Goal: Task Accomplishment & Management: Manage account settings

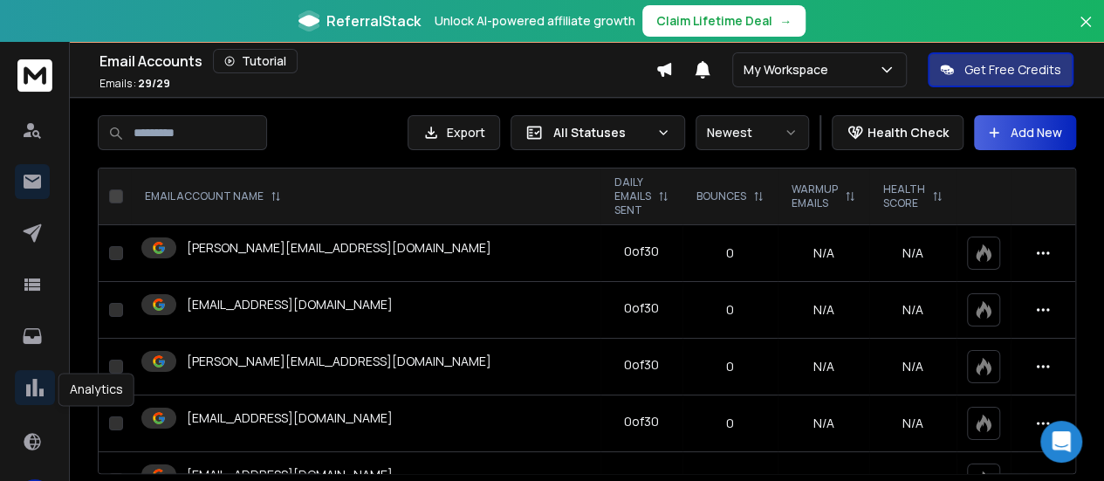
click at [48, 380] on link at bounding box center [35, 388] width 40 height 40
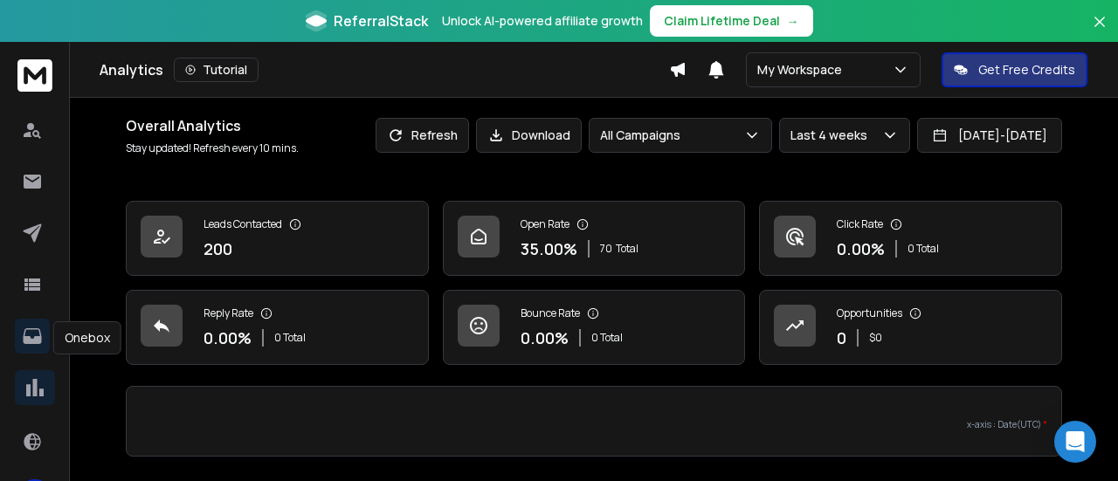
click at [35, 350] on link at bounding box center [32, 336] width 35 height 35
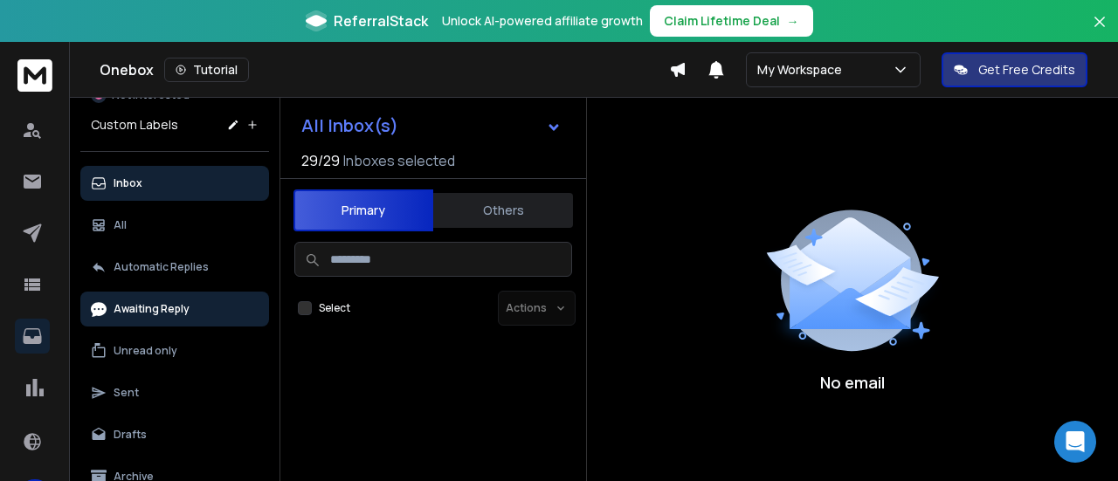
scroll to position [564, 0]
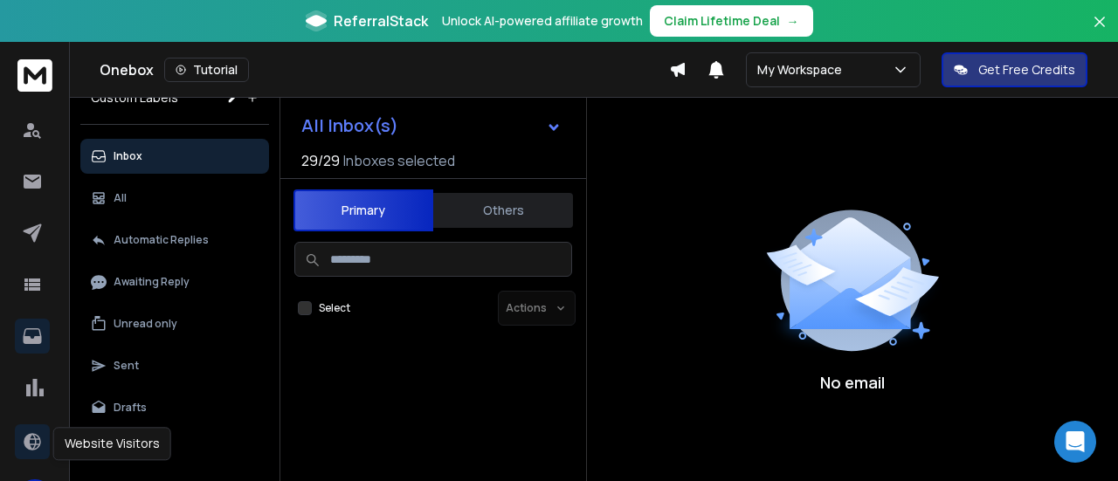
click at [35, 451] on icon at bounding box center [32, 441] width 21 height 21
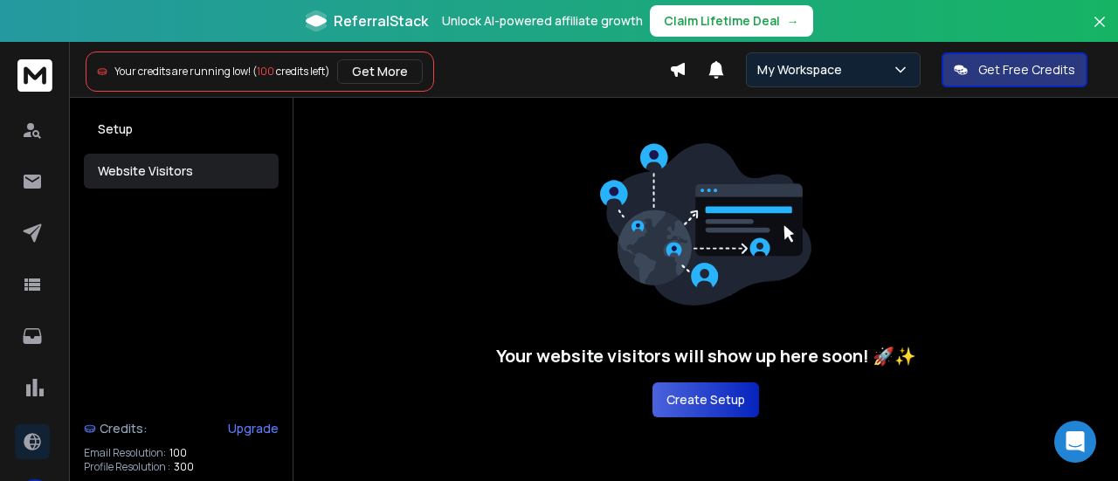
click at [880, 86] on button "My Workspace" at bounding box center [833, 69] width 175 height 35
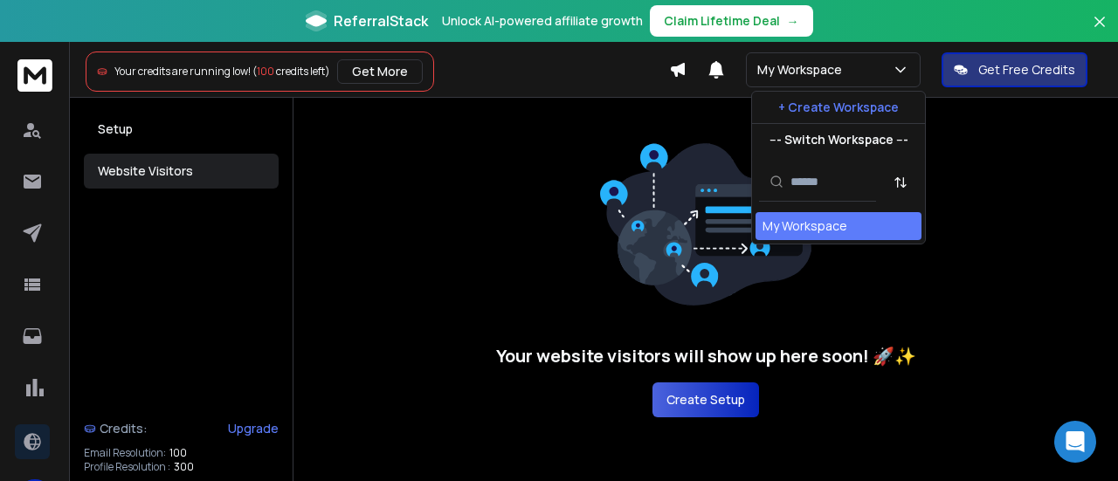
click at [459, 218] on div "Your website visitors will show up here soon! 🚀✨ Create Setup" at bounding box center [705, 268] width 782 height 313
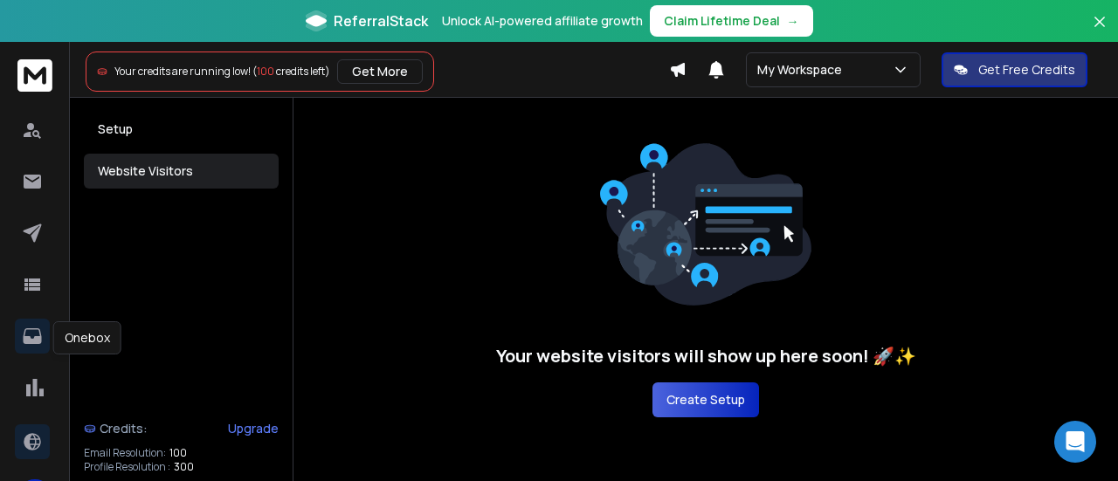
click at [26, 332] on icon at bounding box center [32, 336] width 21 height 21
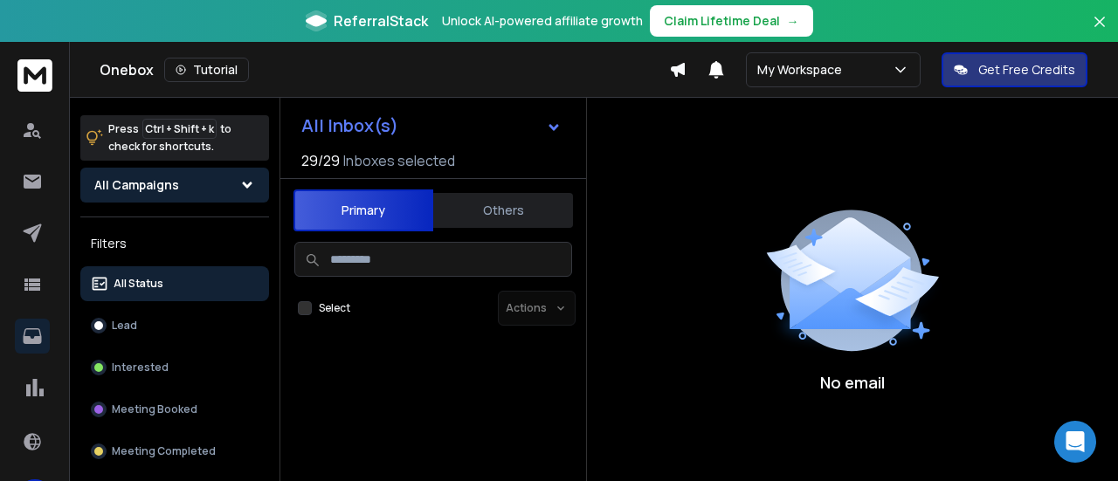
click at [199, 173] on button "All Campaigns" at bounding box center [174, 185] width 189 height 35
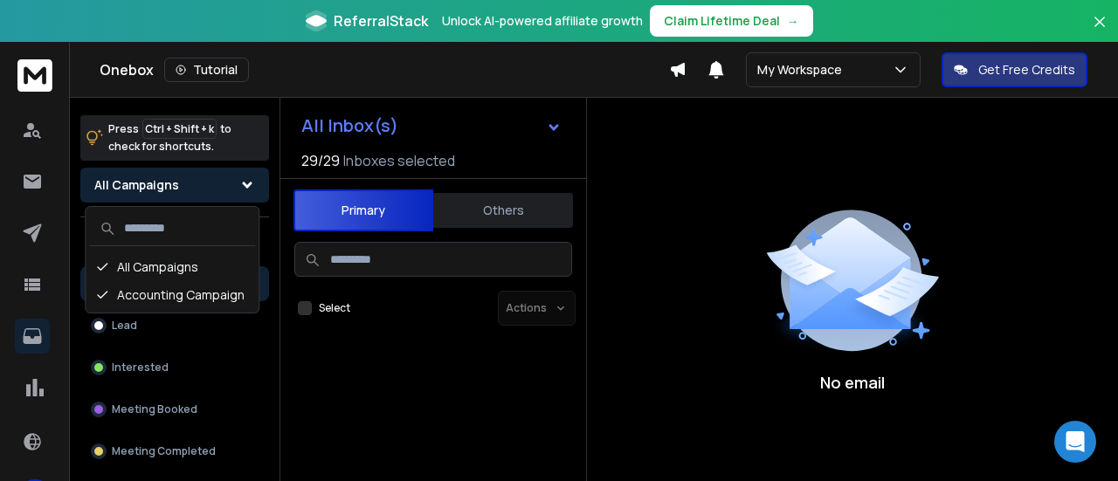
click at [199, 173] on button "All Campaigns" at bounding box center [174, 185] width 189 height 35
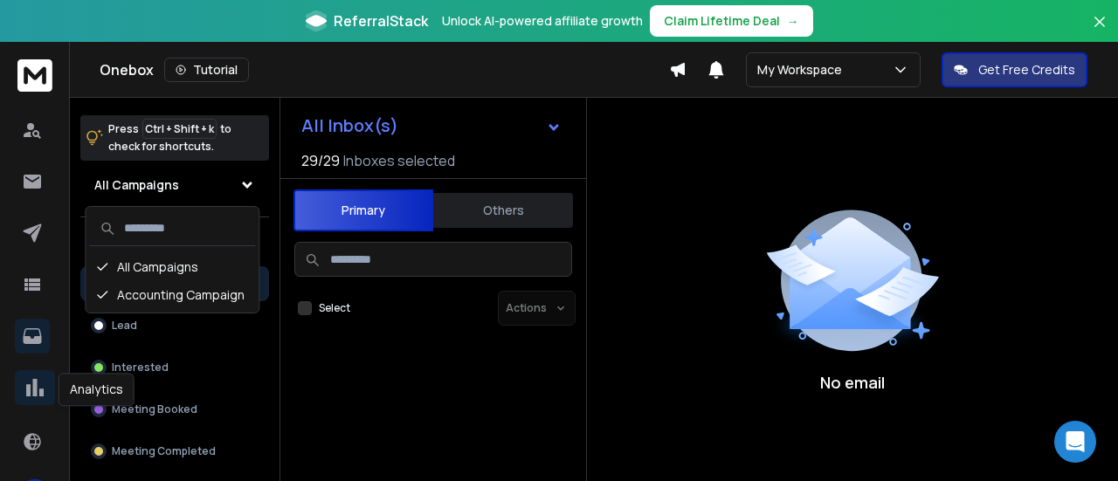
click at [47, 376] on link at bounding box center [35, 388] width 40 height 40
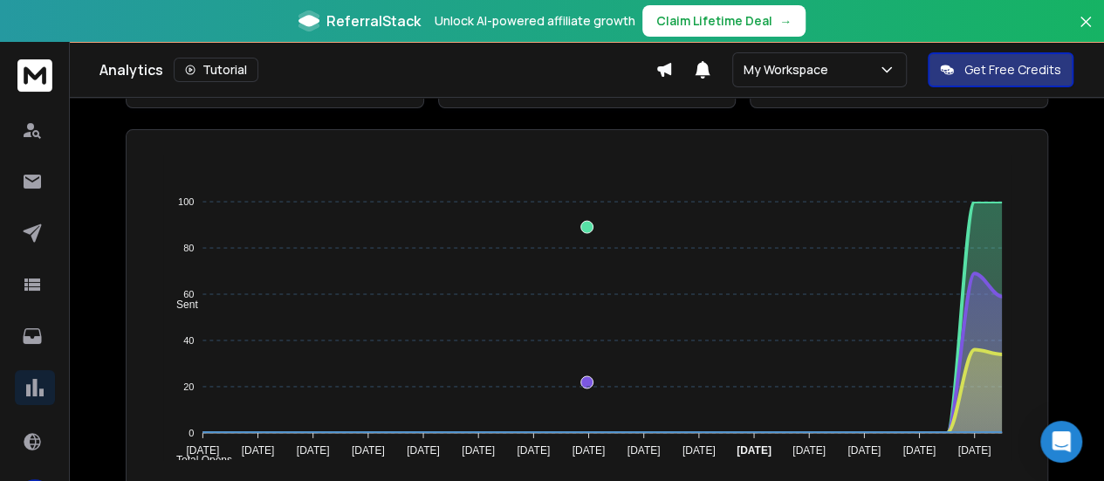
scroll to position [349, 0]
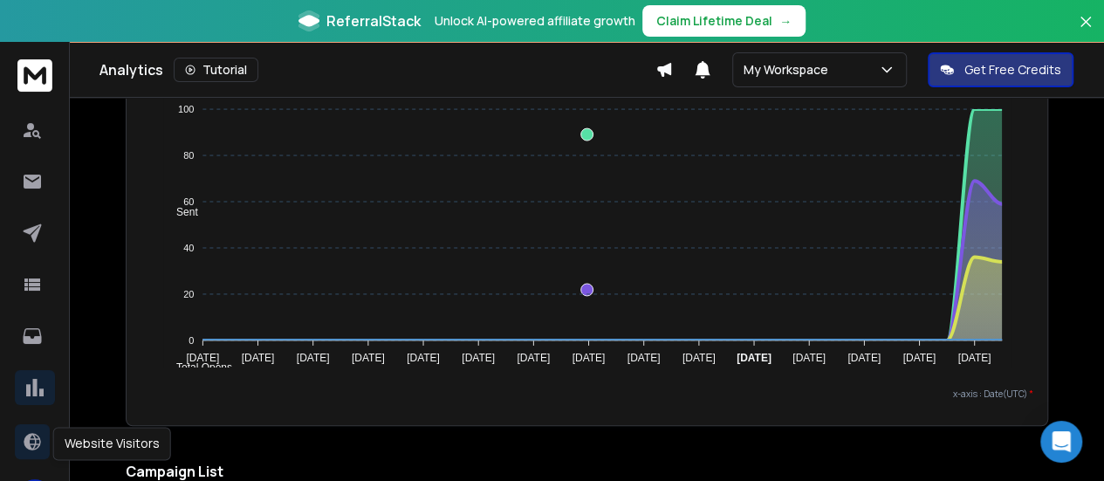
click at [45, 457] on link at bounding box center [32, 441] width 35 height 35
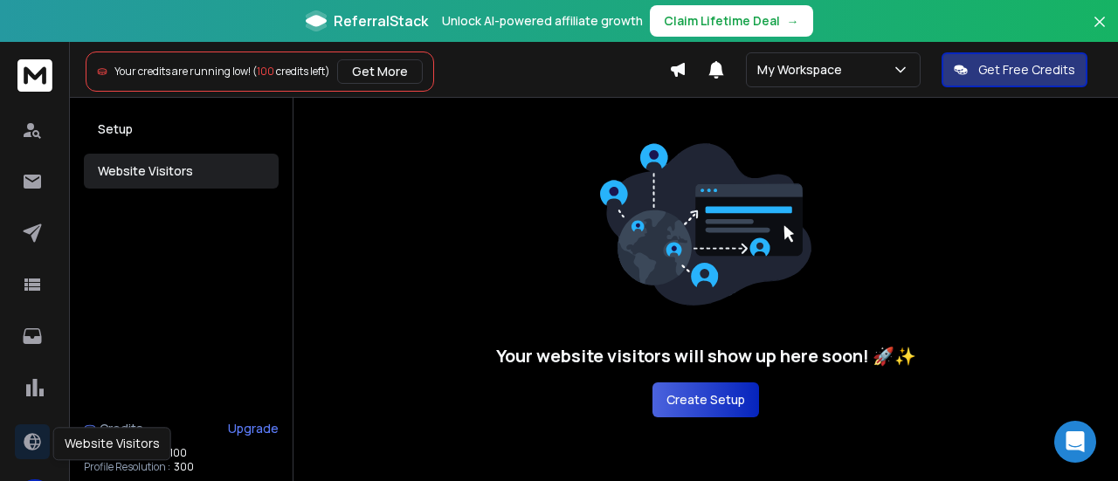
click at [24, 76] on icon at bounding box center [34, 75] width 35 height 32
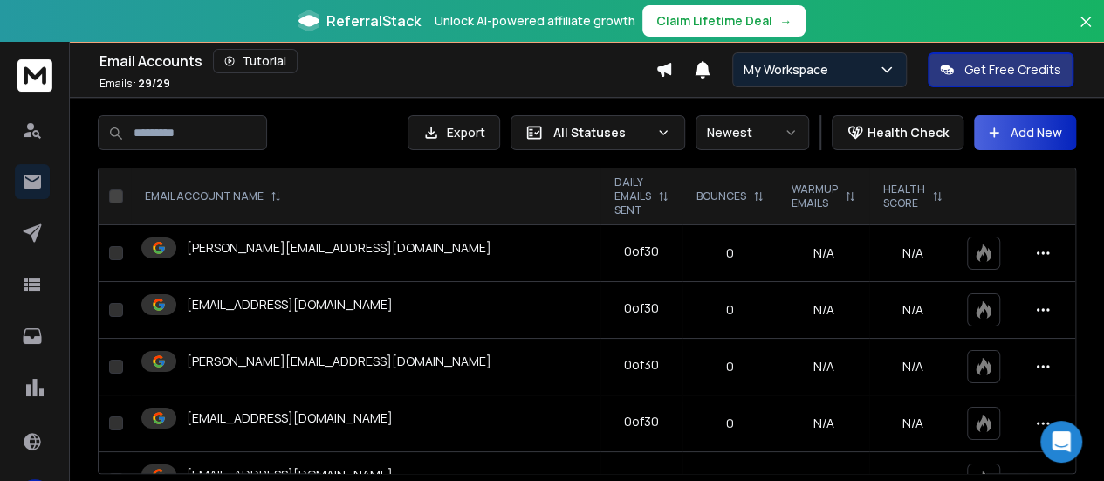
click at [802, 78] on p "My Workspace" at bounding box center [790, 69] width 92 height 17
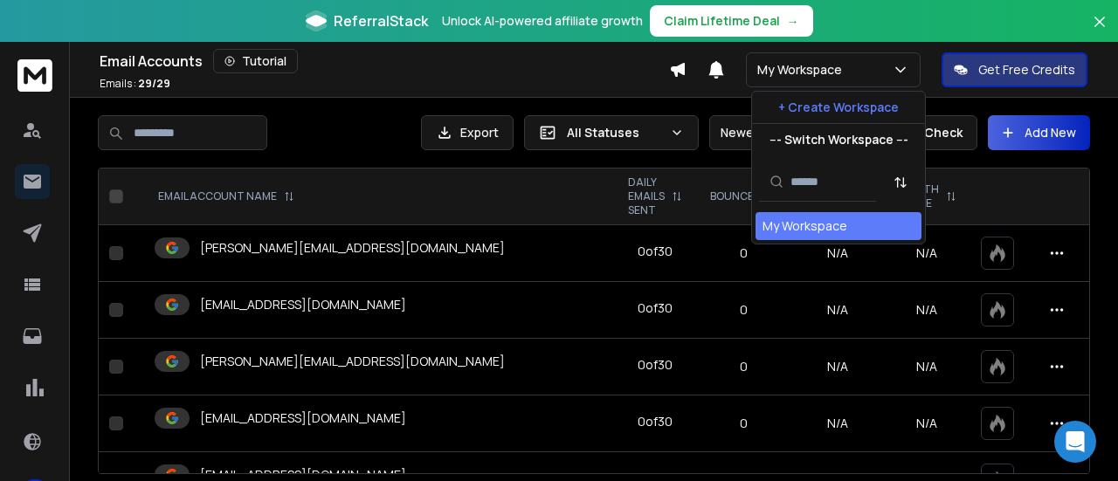
click at [807, 231] on div "My Workspace" at bounding box center [804, 225] width 85 height 17
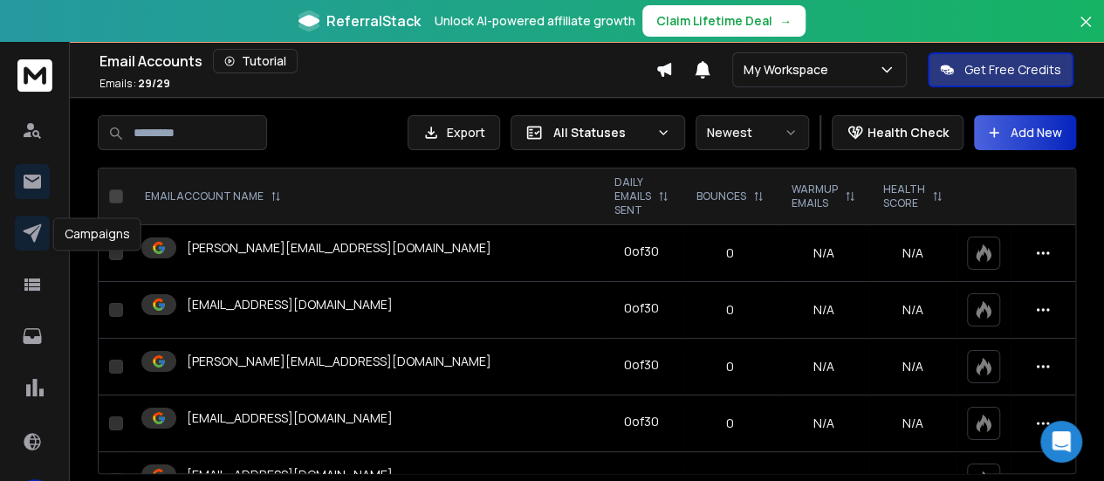
click at [36, 237] on icon at bounding box center [32, 233] width 18 height 18
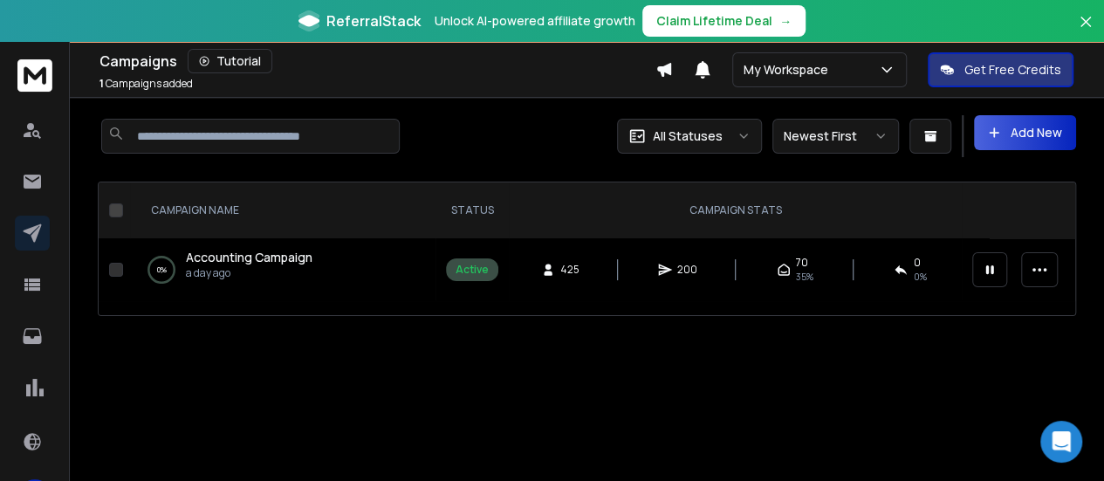
click at [288, 252] on span "Accounting Campaign" at bounding box center [249, 257] width 127 height 17
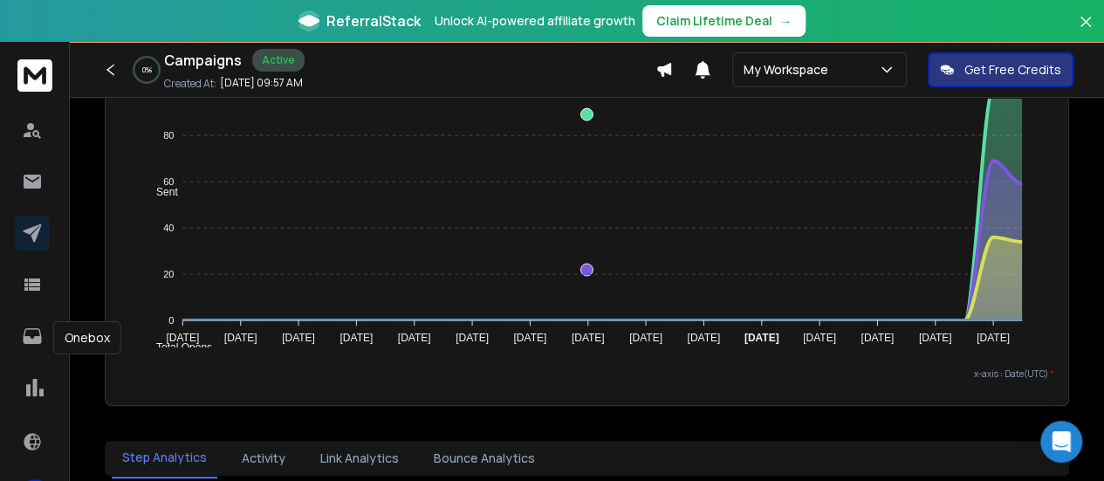
scroll to position [468, 0]
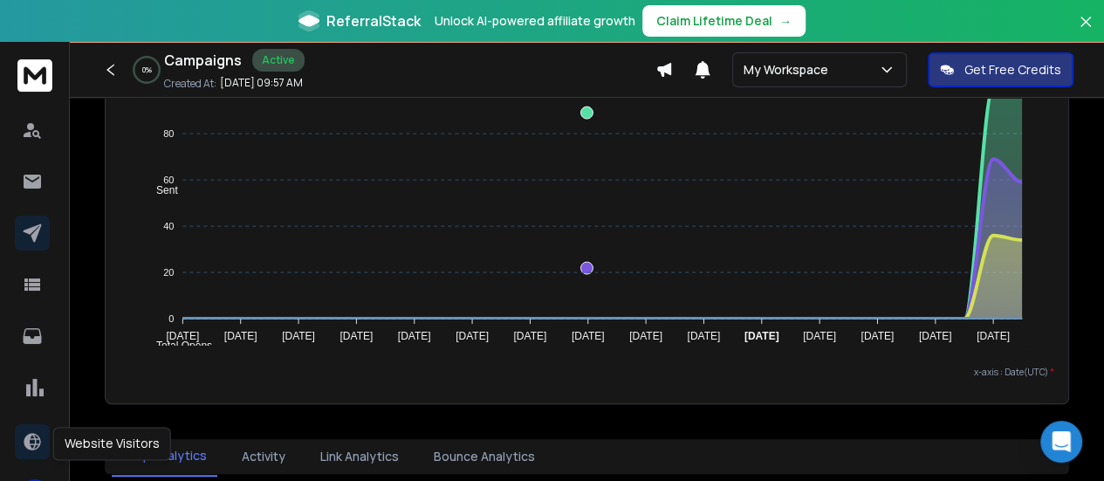
click at [37, 445] on icon at bounding box center [32, 441] width 17 height 17
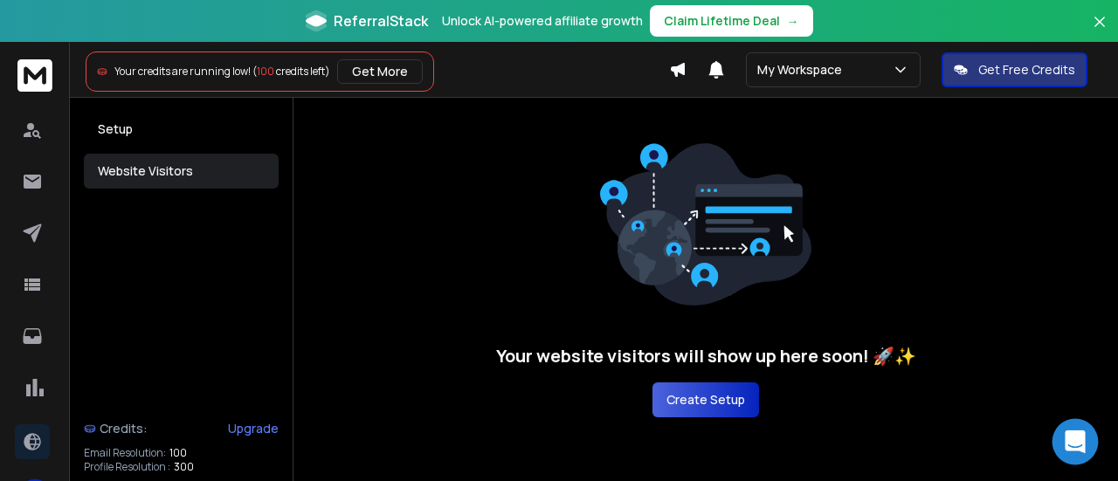
click at [1081, 458] on div "Open Intercom Messenger" at bounding box center [1075, 442] width 46 height 46
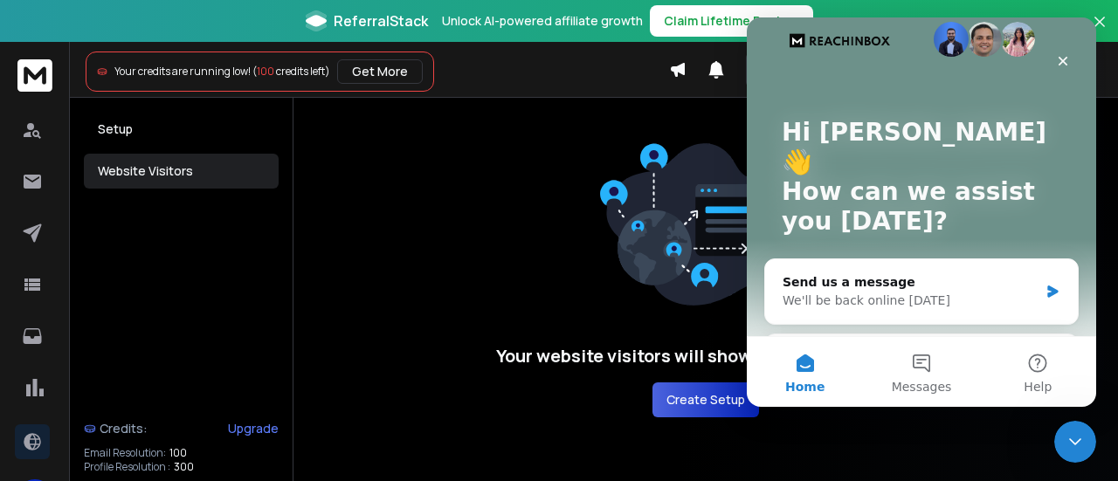
scroll to position [87, 0]
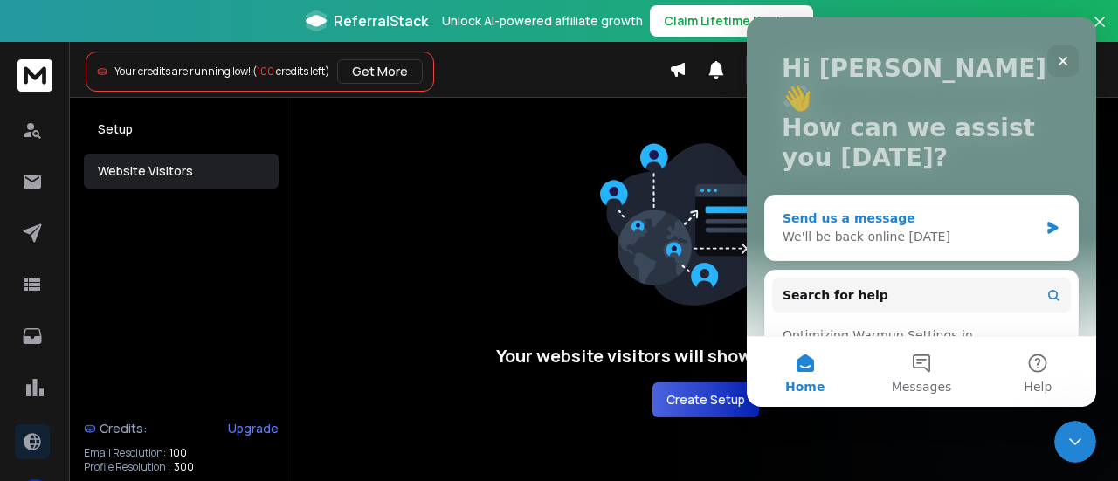
click at [941, 228] on div "We'll be back online [DATE]" at bounding box center [910, 237] width 256 height 18
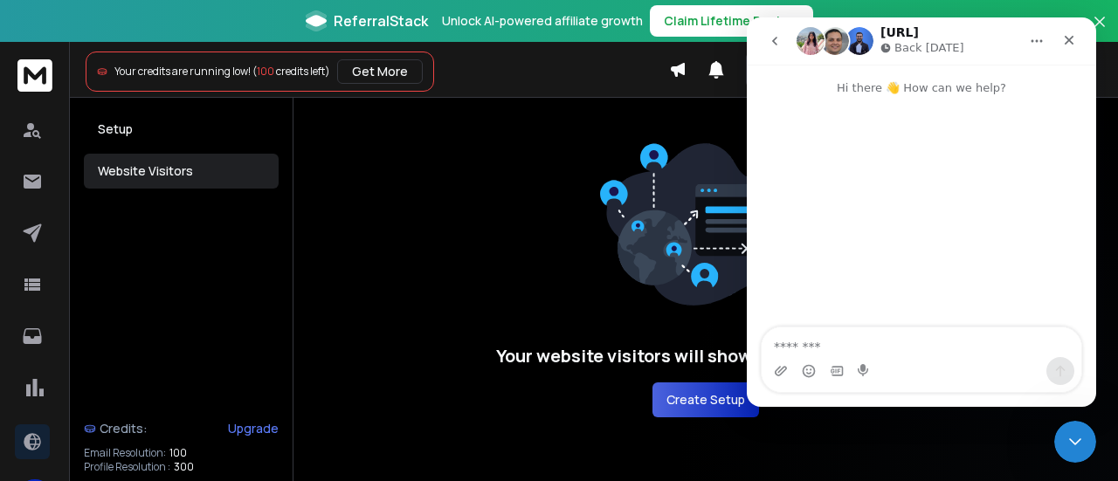
click at [892, 347] on textarea "Message…" at bounding box center [921, 342] width 320 height 30
type textarea "**********"
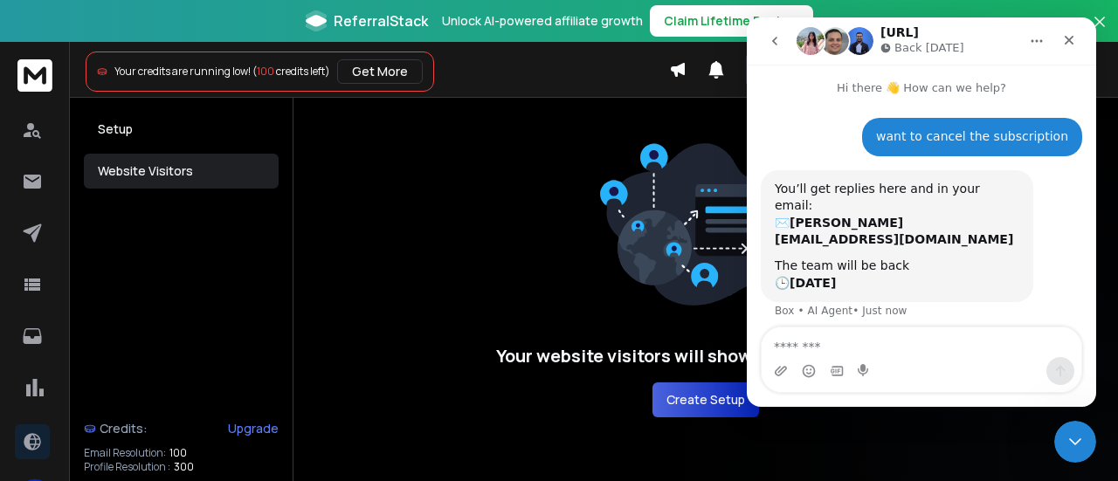
scroll to position [24, 0]
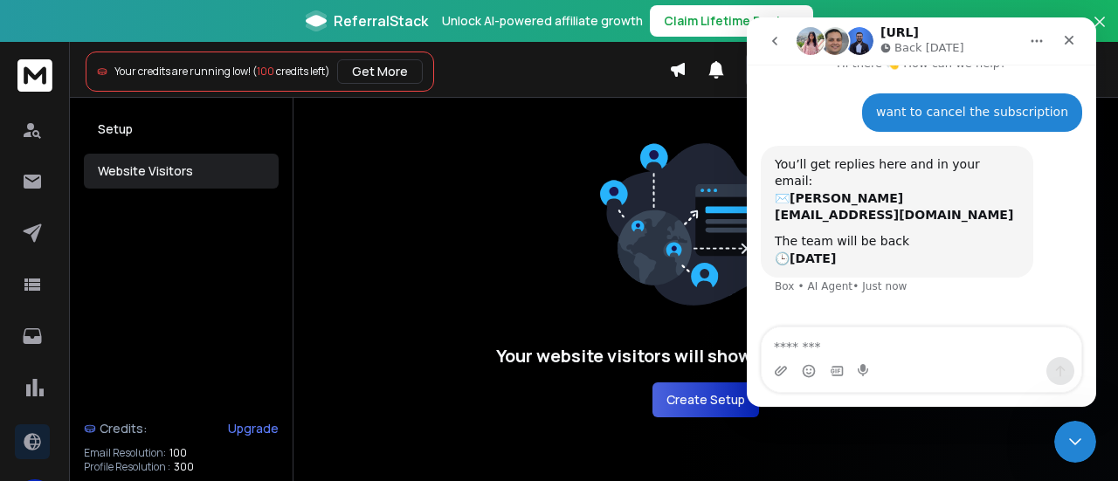
click at [634, 311] on icon at bounding box center [705, 224] width 211 height 211
click at [1079, 438] on icon "Close Intercom Messenger" at bounding box center [1072, 439] width 21 height 21
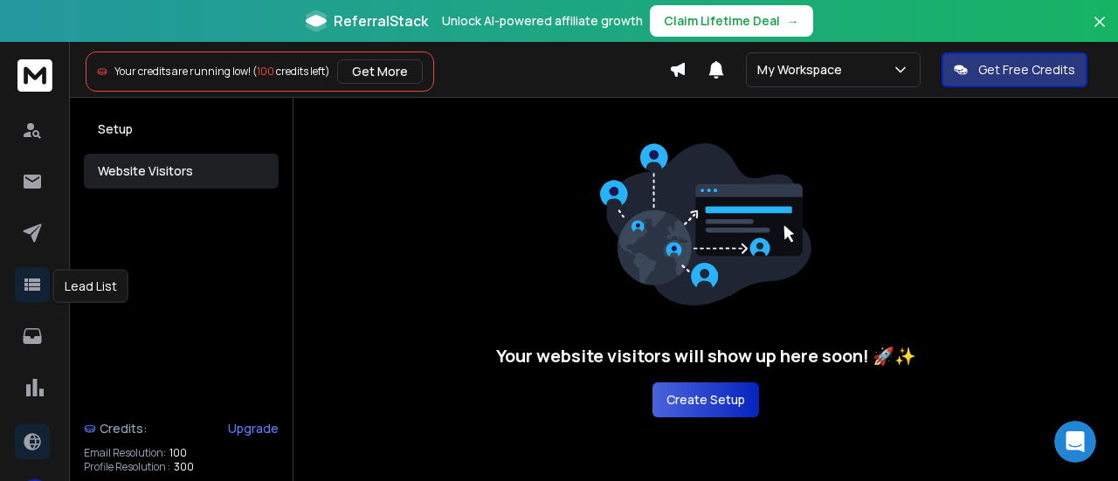
click at [26, 284] on icon at bounding box center [32, 285] width 16 height 12
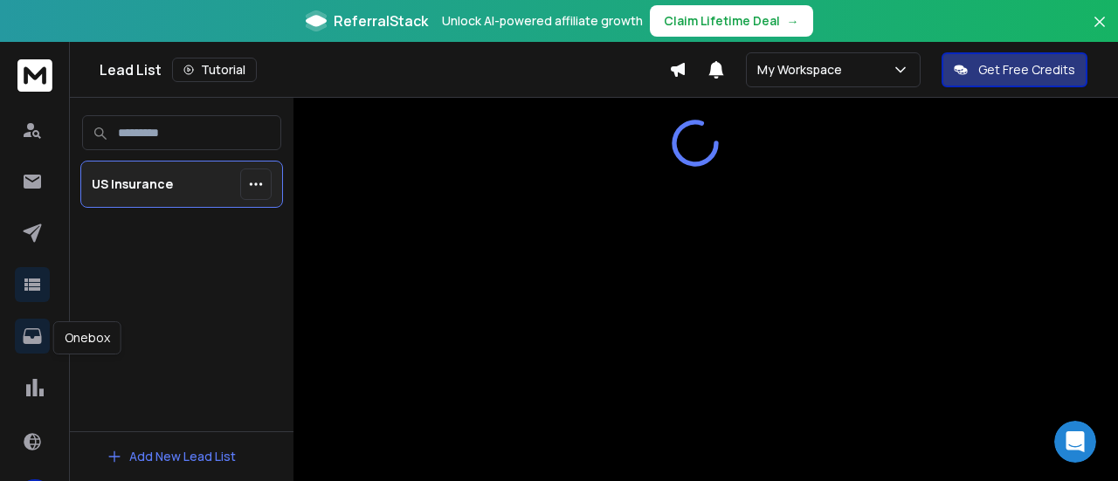
click at [23, 339] on icon at bounding box center [32, 336] width 18 height 16
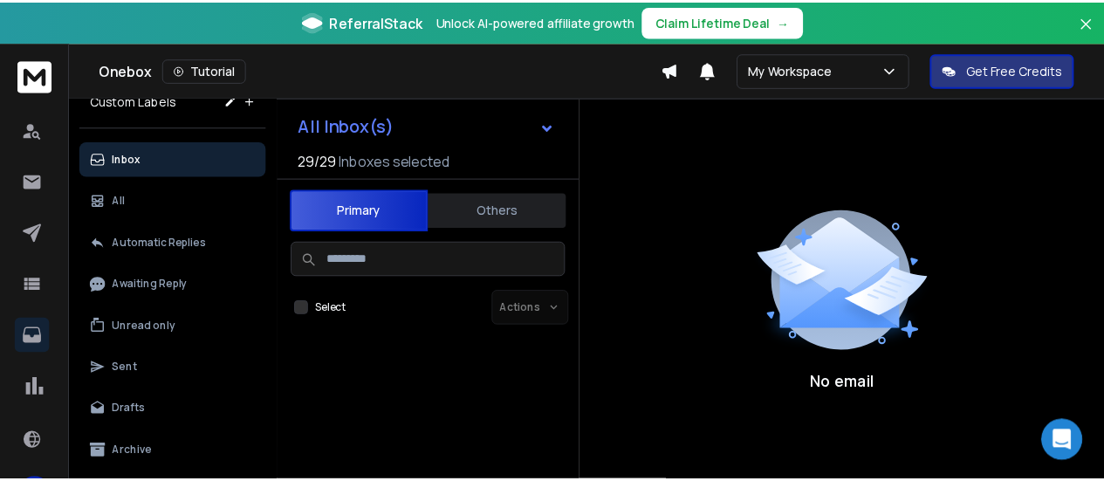
scroll to position [564, 0]
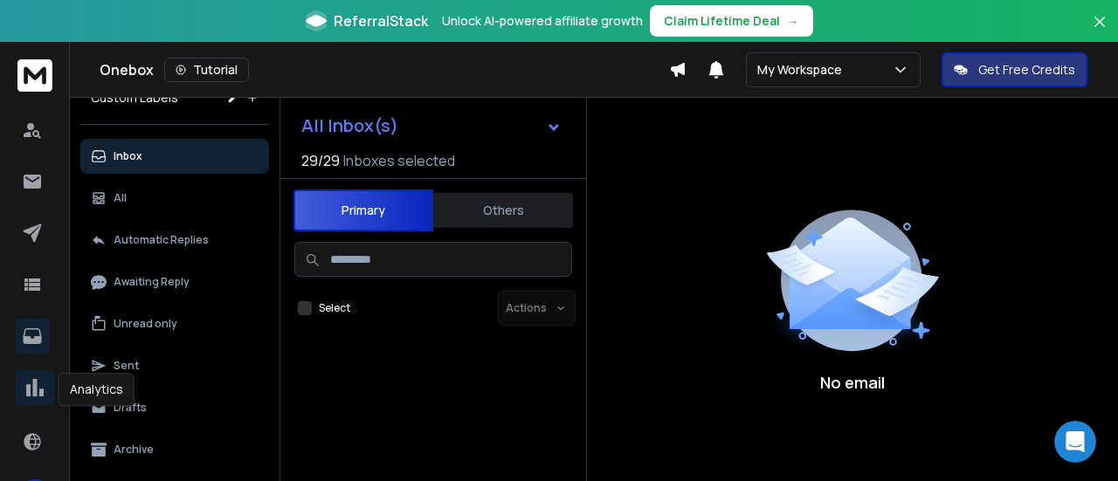
click at [20, 394] on link at bounding box center [35, 388] width 40 height 40
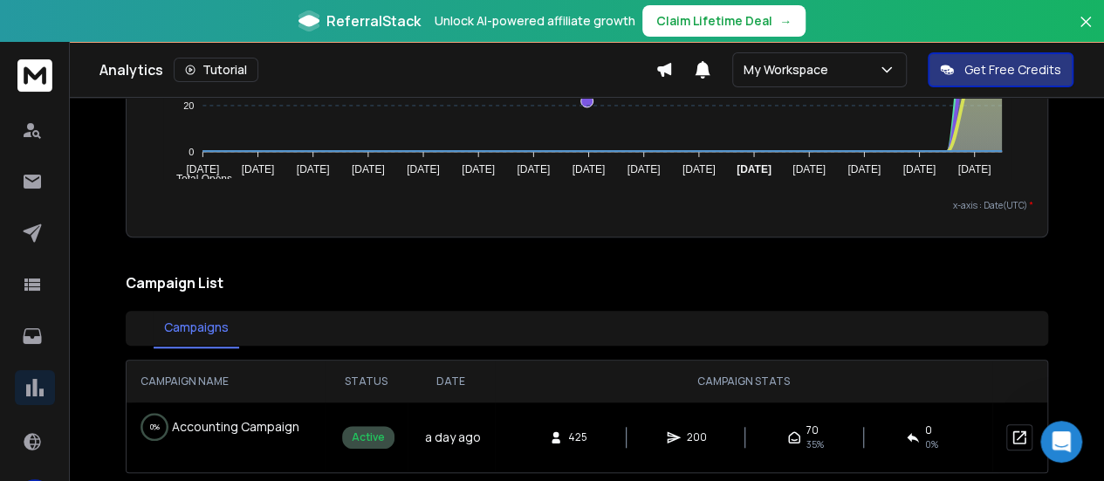
scroll to position [545, 0]
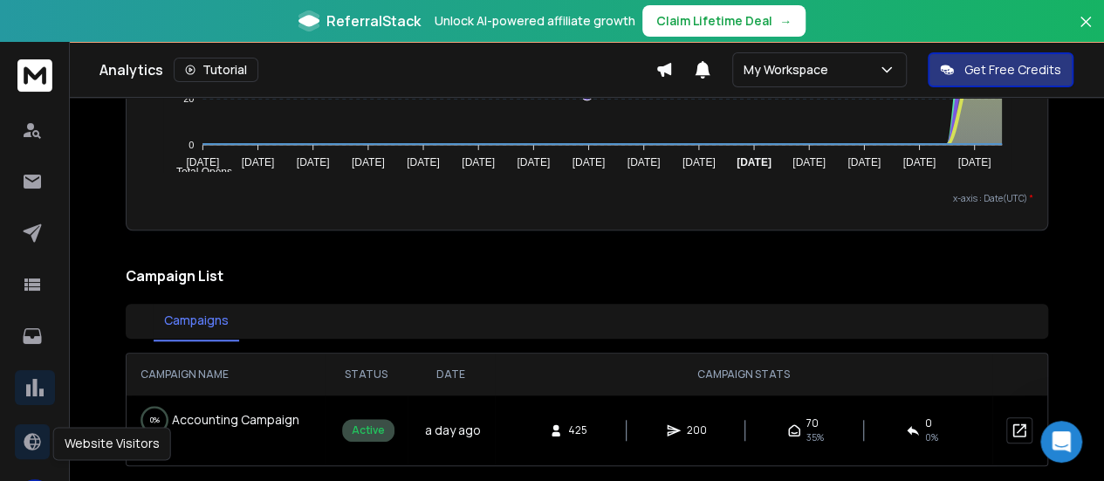
click at [39, 450] on icon at bounding box center [32, 441] width 21 height 21
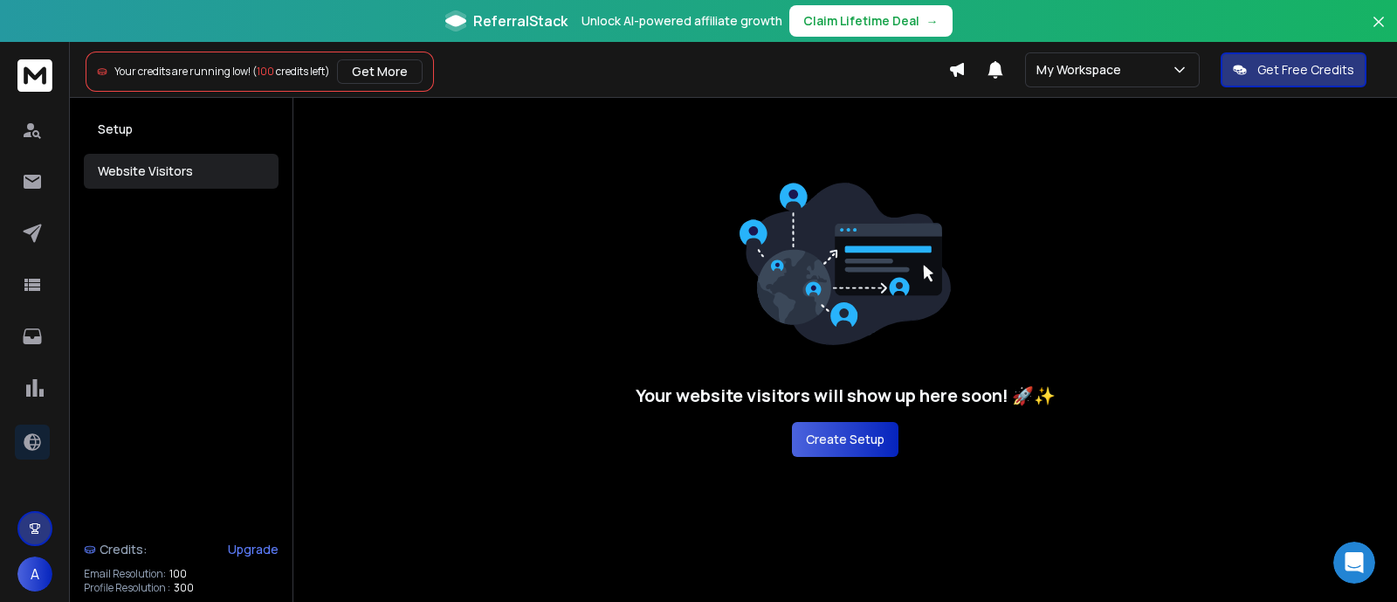
click at [1117, 26] on icon "Close banner" at bounding box center [1379, 22] width 16 height 16
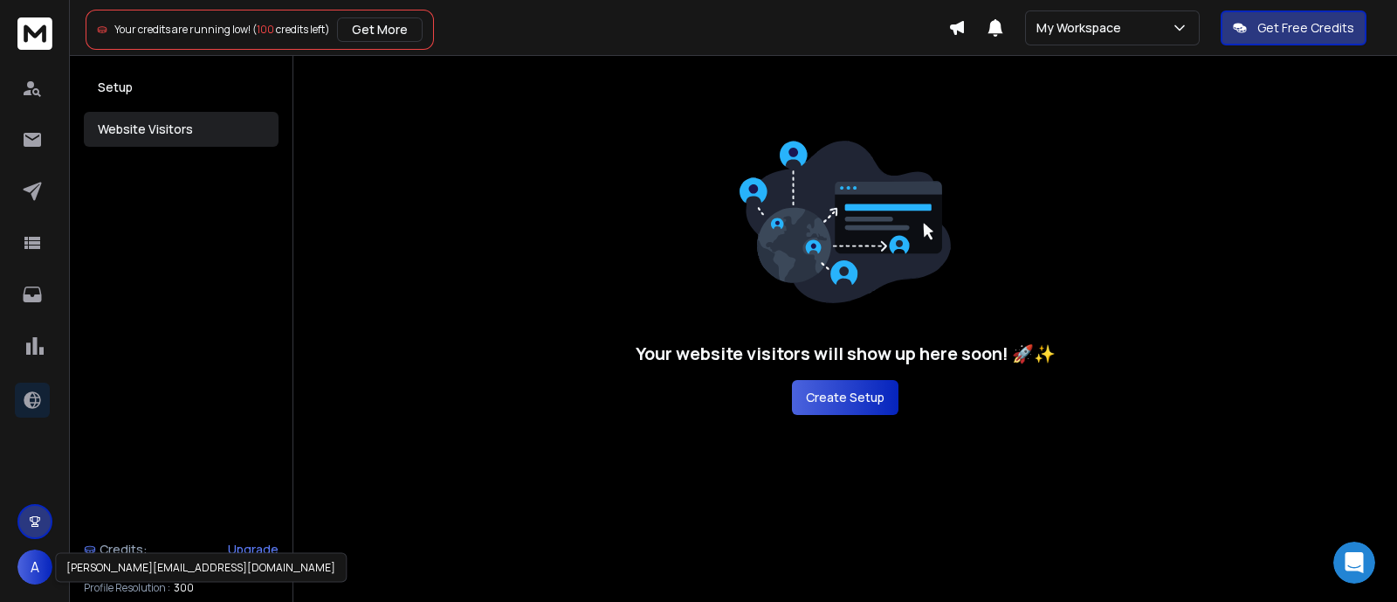
click at [31, 480] on span "A" at bounding box center [34, 566] width 35 height 35
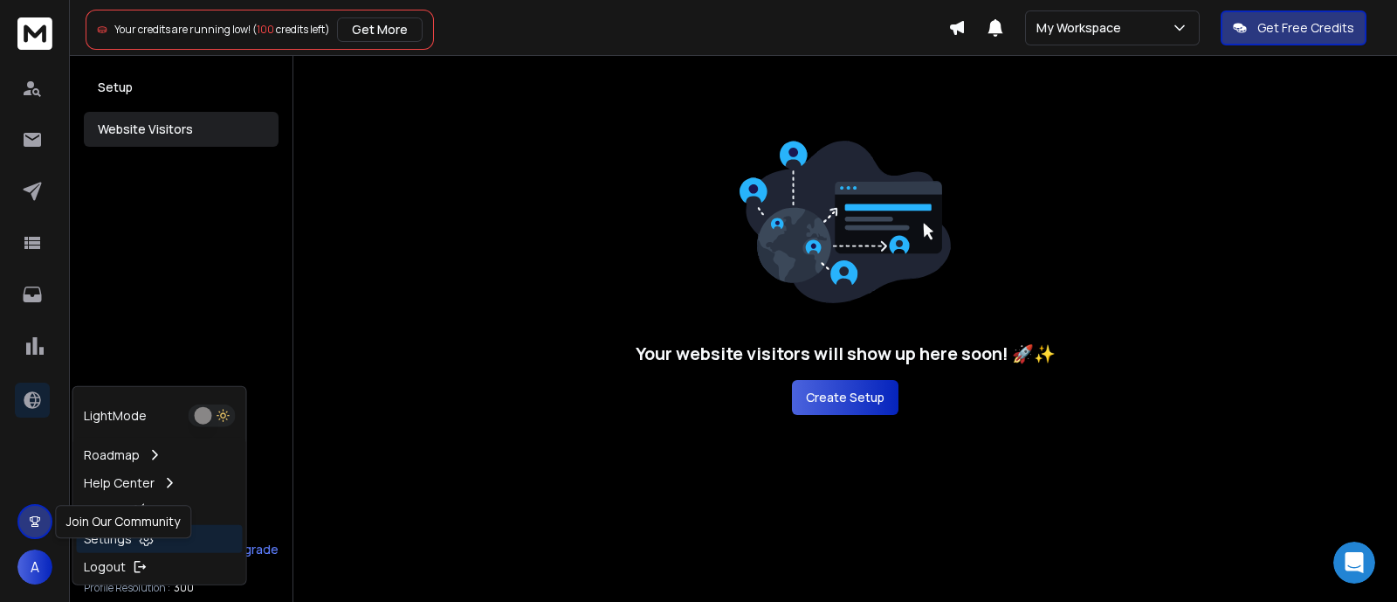
click at [515, 480] on div "ReferralStack Unlock AI-powered affiliate growth Lifetime Deals available! Clai…" at bounding box center [698, 301] width 1397 height 602
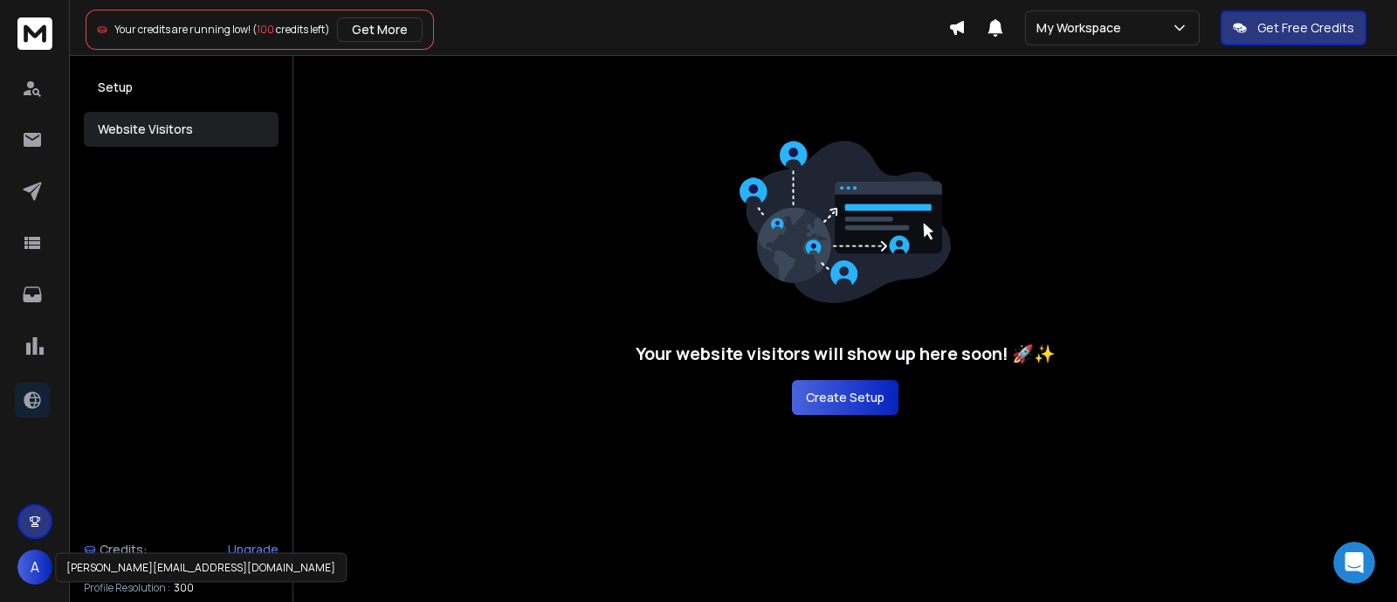
click at [41, 480] on span "A" at bounding box center [34, 566] width 35 height 35
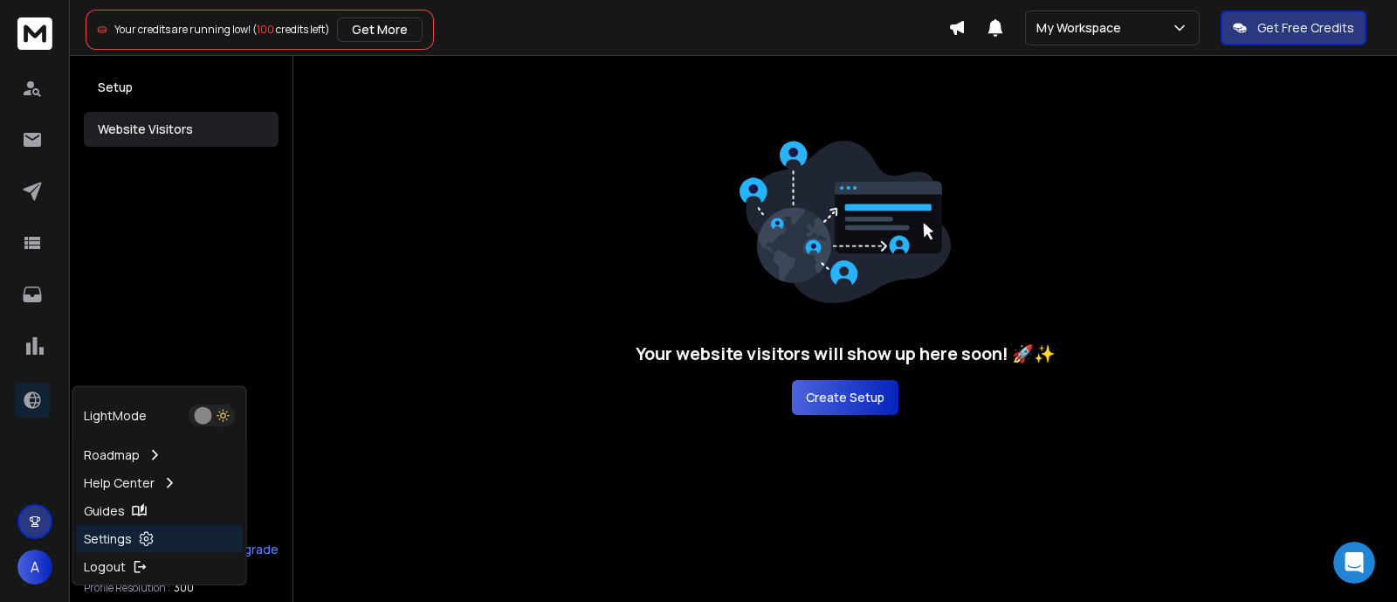
click at [124, 480] on p "Settings" at bounding box center [108, 538] width 48 height 17
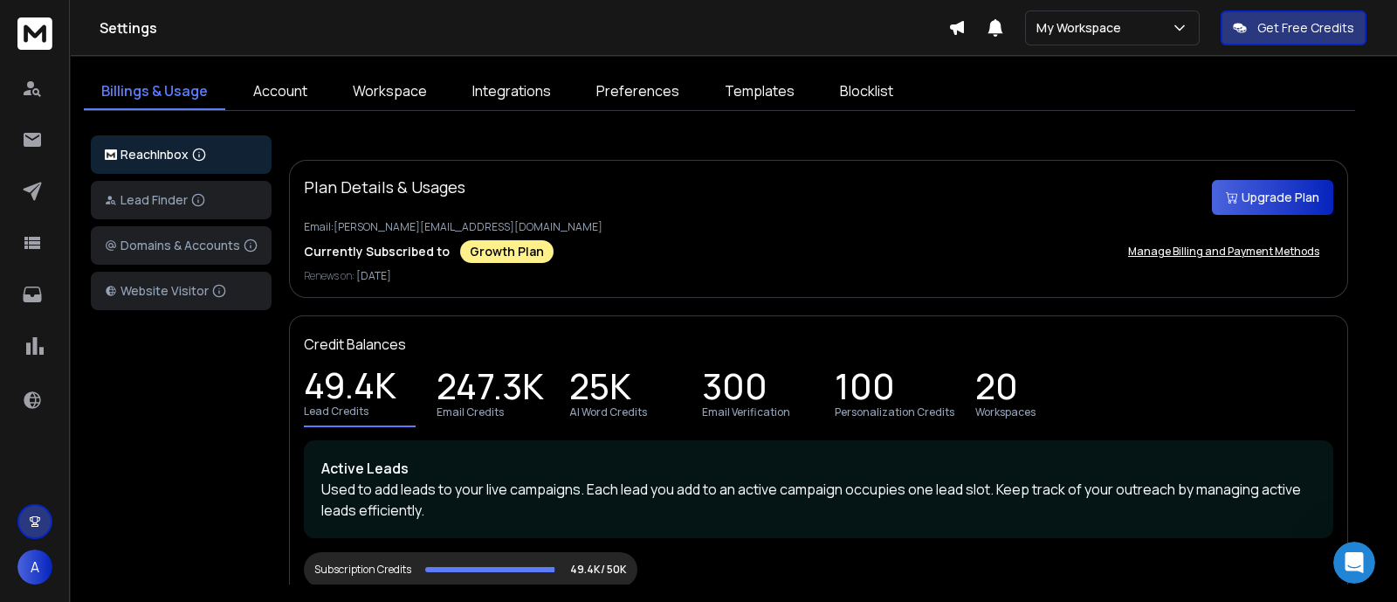
click at [1117, 259] on button "Manage Billing and Payment Methods" at bounding box center [1223, 251] width 219 height 35
click at [362, 171] on div "Plan Details & Usages Upgrade Plan Email: [PERSON_NAME][EMAIL_ADDRESS][DOMAIN_N…" at bounding box center [818, 229] width 1059 height 138
click at [378, 207] on div "Plan Details & Usages Upgrade Plan" at bounding box center [818, 197] width 1029 height 45
click at [458, 196] on p "Plan Details & Usages" at bounding box center [385, 187] width 162 height 24
